Goal: Navigation & Orientation: Understand site structure

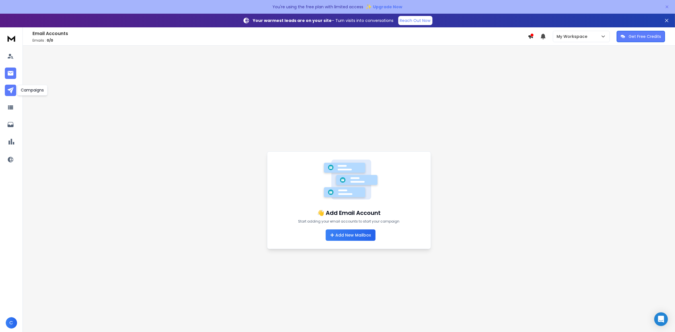
click at [10, 90] on icon at bounding box center [10, 90] width 6 height 6
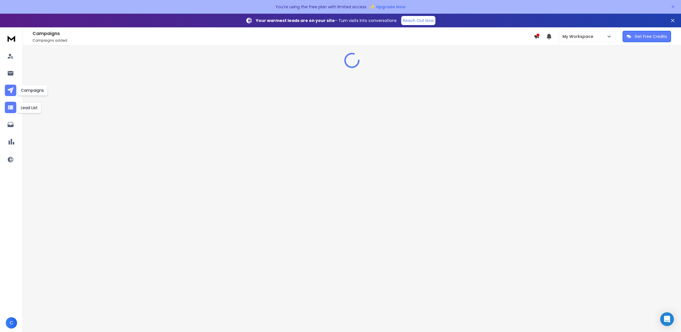
click at [10, 108] on icon at bounding box center [10, 107] width 5 height 4
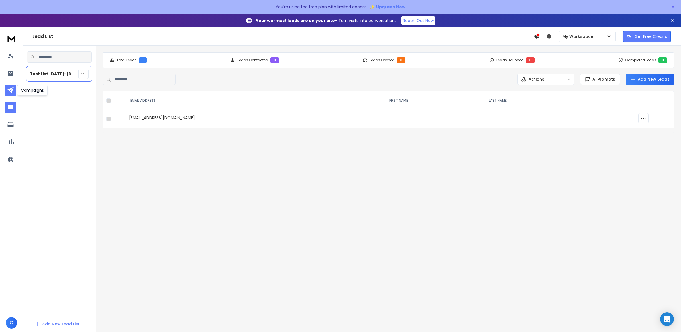
click at [6, 89] on link at bounding box center [10, 90] width 11 height 11
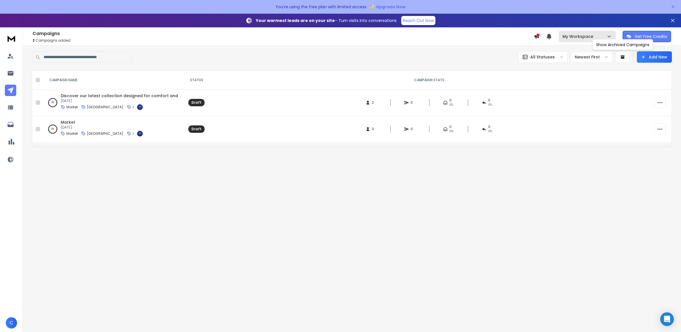
click at [591, 36] on p "My Workspace" at bounding box center [578, 37] width 33 height 6
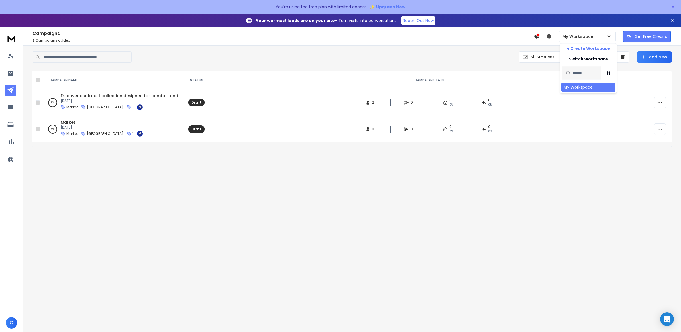
click at [587, 48] on p "+ Create Workspace" at bounding box center [588, 49] width 43 height 6
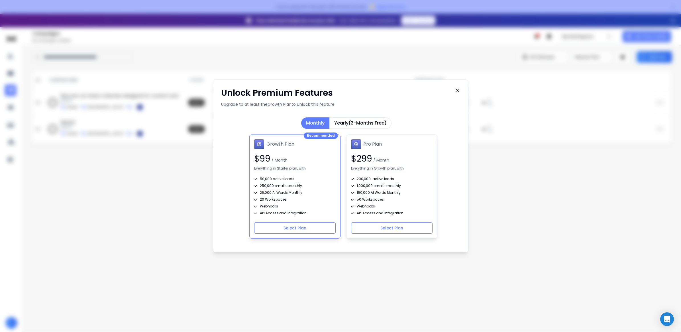
click at [457, 89] on icon at bounding box center [456, 90] width 5 height 5
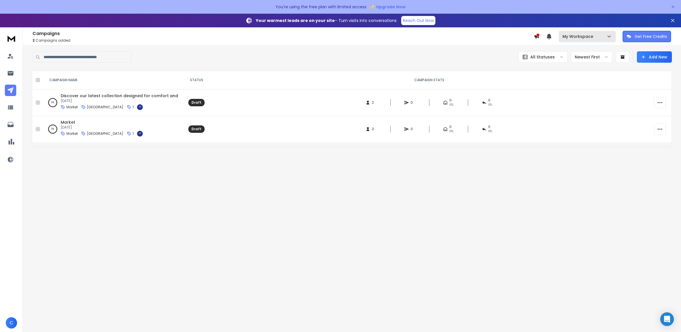
click at [609, 37] on icon "button" at bounding box center [609, 37] width 6 height 6
click at [607, 59] on p "--- Switch Workspace ---" at bounding box center [588, 59] width 54 height 6
click at [584, 88] on div "My Workspace" at bounding box center [577, 87] width 29 height 6
